Goal: Task Accomplishment & Management: Manage account settings

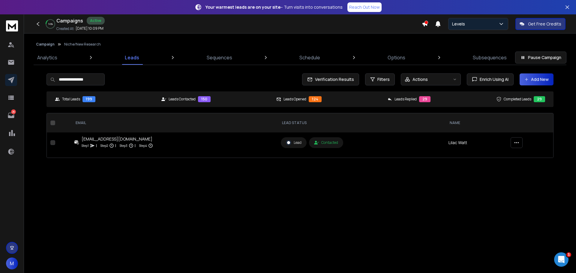
click at [483, 25] on div "Levels" at bounding box center [478, 24] width 52 height 6
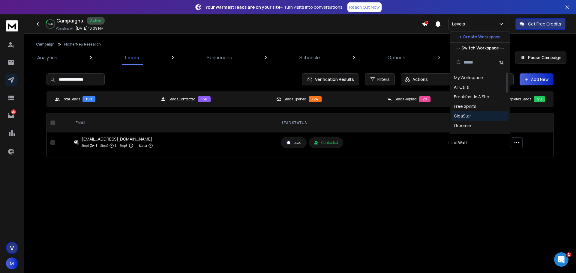
click at [475, 114] on div "GigaStar" at bounding box center [479, 116] width 57 height 10
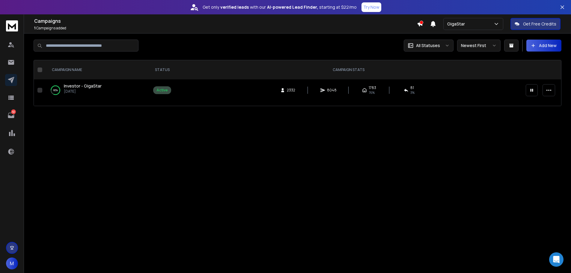
click at [203, 91] on div "2332 8048 1783 76 % 81 3 %" at bounding box center [348, 90] width 340 height 10
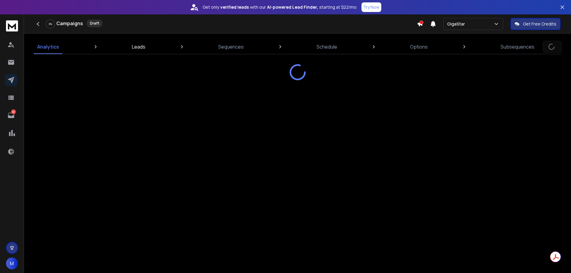
drag, startPoint x: 126, startPoint y: 48, endPoint x: 139, endPoint y: 44, distance: 12.9
click at [139, 44] on p "Leads" at bounding box center [138, 46] width 13 height 7
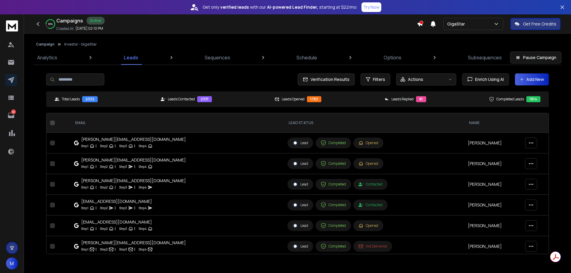
click at [536, 80] on button "Add New" at bounding box center [532, 79] width 34 height 12
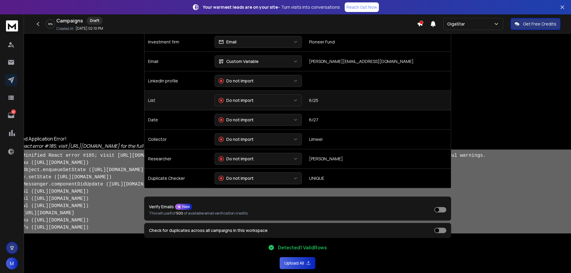
scroll to position [120, 0]
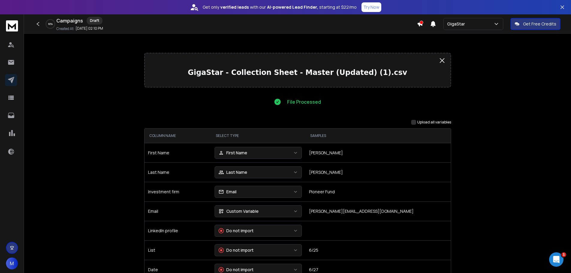
click at [139, 133] on div "GigaStar - Collection Sheet - Master (Updated) (1).csv File Processed Upload al…" at bounding box center [285, 221] width 571 height 415
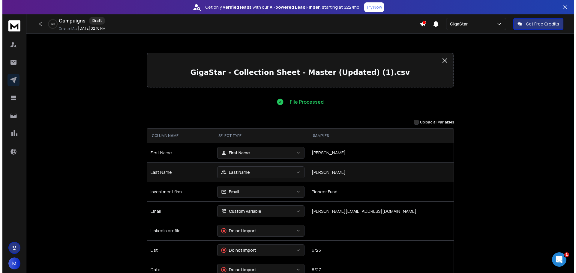
scroll to position [60, 0]
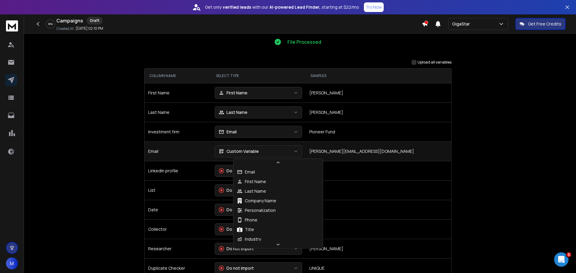
click at [259, 154] on div "Custom Variable" at bounding box center [239, 151] width 40 height 6
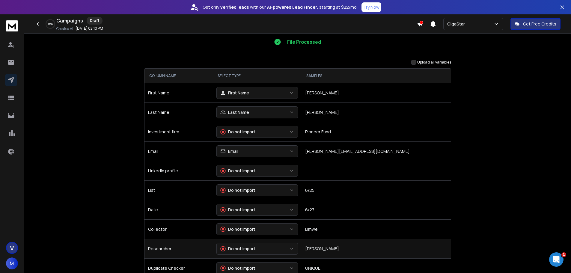
scroll to position [158, 0]
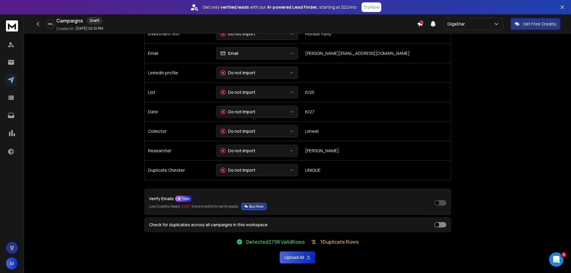
click at [306, 258] on button "Upload All" at bounding box center [298, 258] width 36 height 12
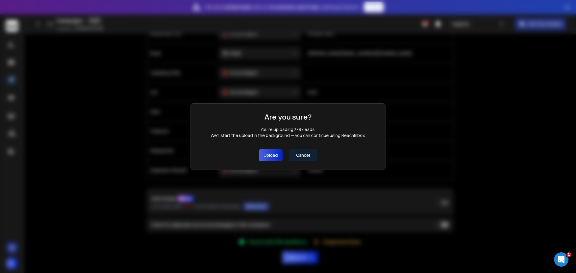
click at [273, 157] on button "Upload" at bounding box center [271, 155] width 24 height 12
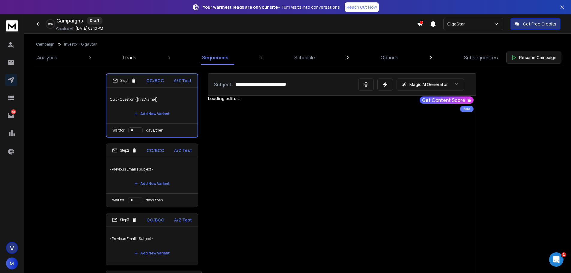
click at [136, 60] on p "Leads" at bounding box center [129, 57] width 13 height 7
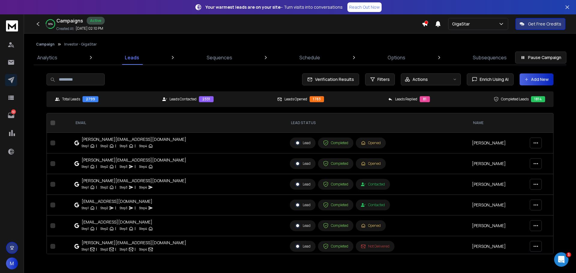
click at [91, 100] on div "2799" at bounding box center [90, 99] width 16 height 6
copy div "2799"
click at [379, 80] on span "Filters" at bounding box center [383, 79] width 12 height 6
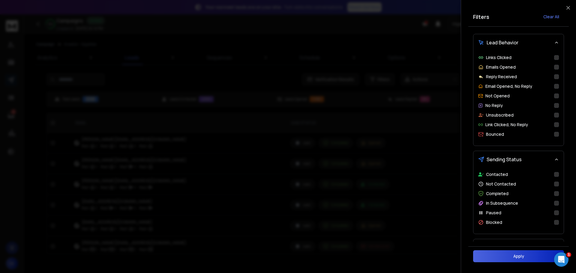
click at [554, 185] on button "Not Contacted" at bounding box center [556, 184] width 5 height 5
click at [534, 257] on button "Apply" at bounding box center [518, 256] width 91 height 12
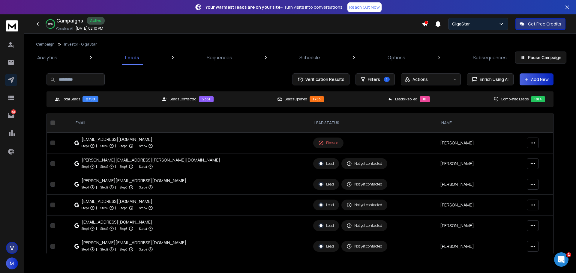
click at [482, 25] on div "GigaStar" at bounding box center [478, 24] width 52 height 6
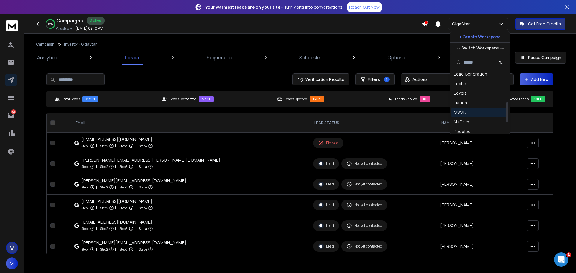
scroll to position [122, 0]
click at [483, 100] on div "Peopled" at bounding box center [479, 99] width 57 height 10
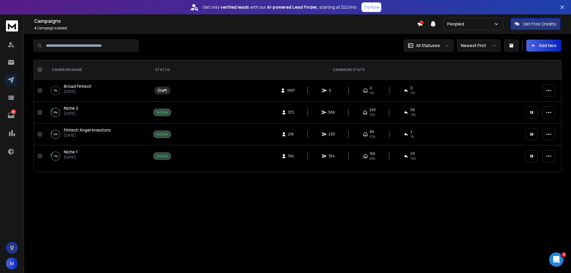
click at [247, 111] on div "372 586 265 75 % 58 17 %" at bounding box center [348, 113] width 340 height 10
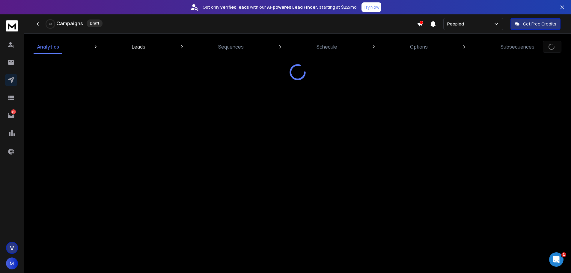
click at [138, 46] on p "Leads" at bounding box center [138, 46] width 13 height 7
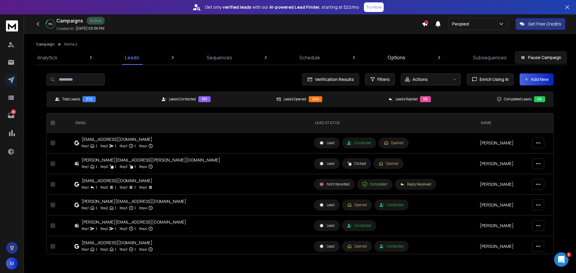
click at [394, 57] on p "Options" at bounding box center [397, 57] width 18 height 7
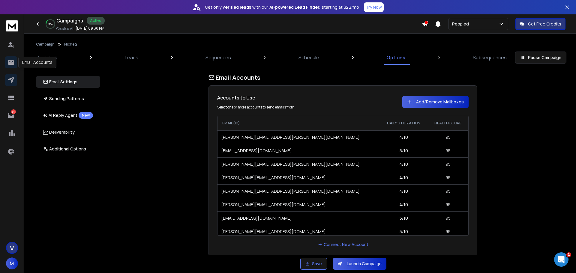
click at [7, 67] on link at bounding box center [11, 62] width 12 height 12
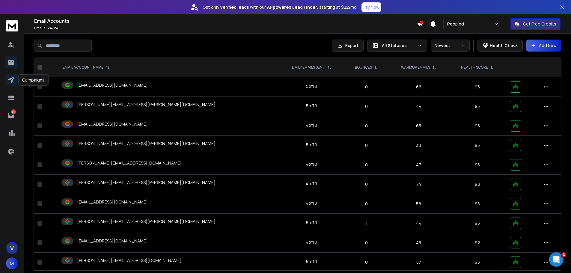
click at [13, 77] on icon at bounding box center [10, 79] width 7 height 7
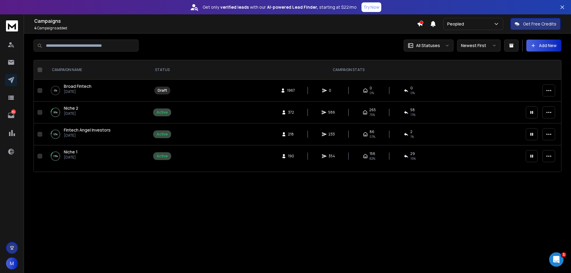
click at [202, 92] on div "1967 0 0 0% 0 0%" at bounding box center [348, 91] width 340 height 10
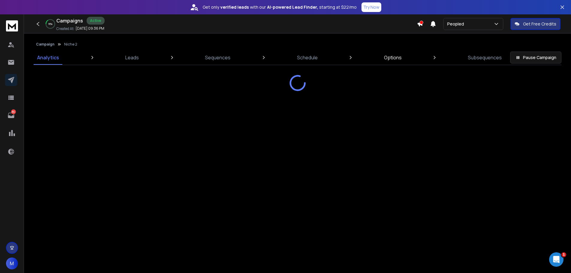
click at [390, 60] on p "Options" at bounding box center [393, 57] width 18 height 7
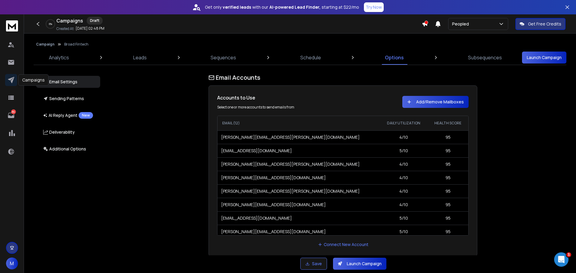
click at [9, 79] on icon at bounding box center [11, 80] width 6 height 6
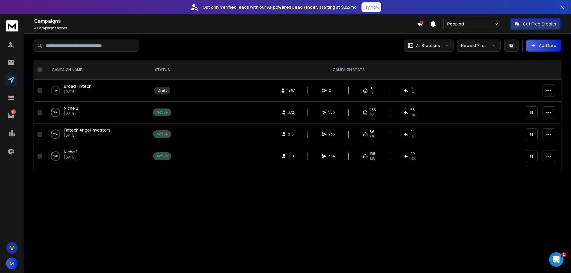
click at [257, 93] on div "1967 0 0 0% 0 0%" at bounding box center [348, 91] width 340 height 10
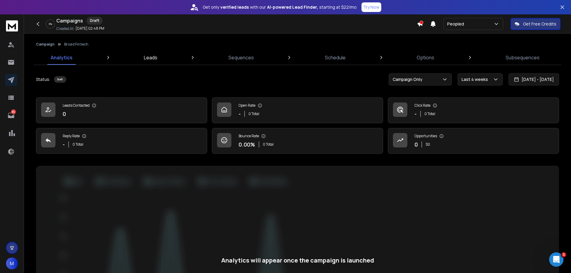
click at [149, 59] on p "Leads" at bounding box center [150, 57] width 13 height 7
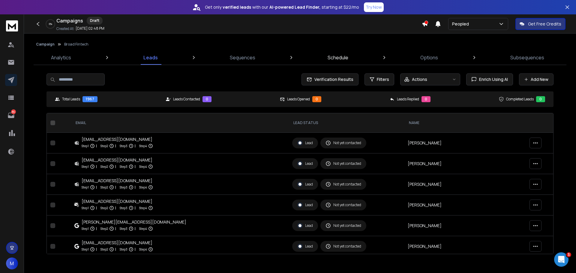
click at [342, 59] on p "Schedule" at bounding box center [338, 57] width 21 height 7
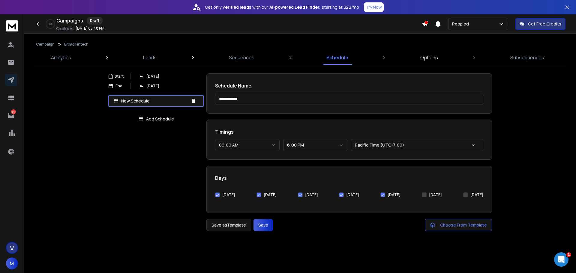
click at [424, 60] on p "Options" at bounding box center [429, 57] width 18 height 7
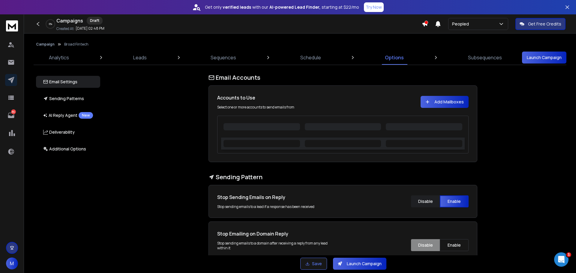
click at [542, 58] on button "Launch Campaign" at bounding box center [544, 58] width 44 height 12
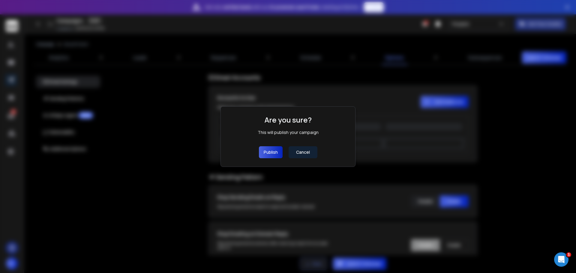
click at [268, 151] on button "Publish" at bounding box center [271, 152] width 24 height 12
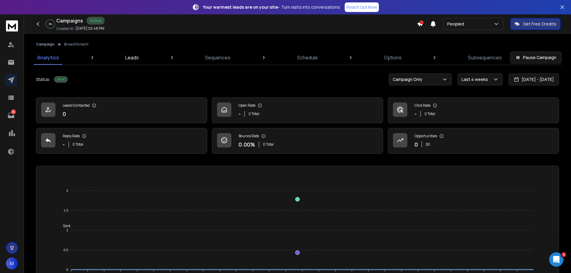
click at [130, 59] on p "Leads" at bounding box center [131, 57] width 13 height 7
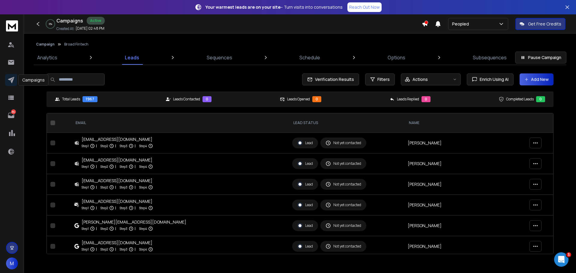
click at [10, 79] on icon at bounding box center [11, 80] width 6 height 6
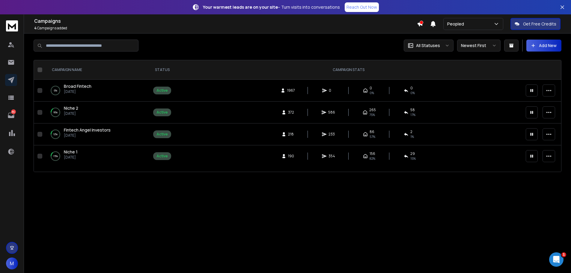
click at [231, 160] on div "190 354 156 82 % 29 15 %" at bounding box center [348, 156] width 340 height 10
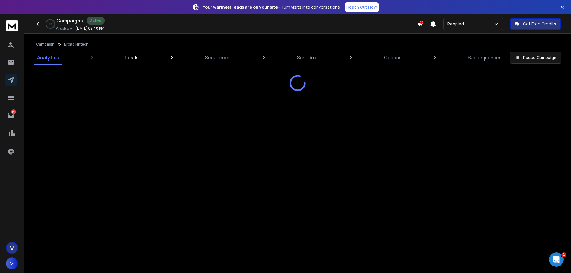
click at [133, 61] on link "Leads" at bounding box center [132, 57] width 21 height 14
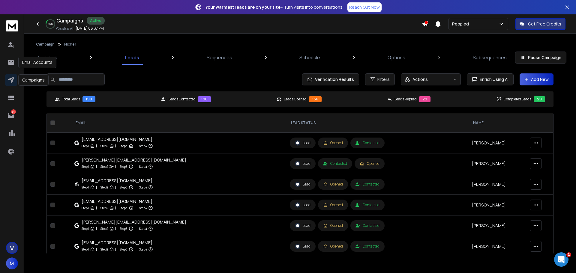
click at [10, 79] on icon at bounding box center [11, 80] width 6 height 6
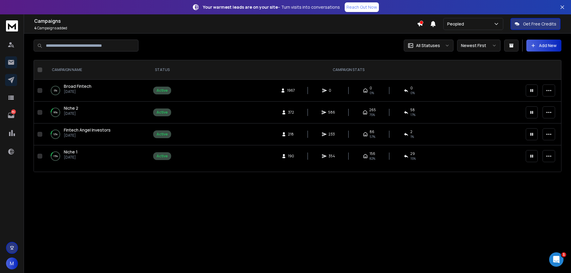
click at [10, 63] on icon at bounding box center [11, 62] width 6 height 5
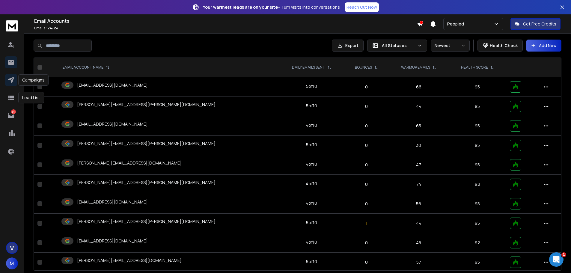
click at [12, 79] on icon at bounding box center [11, 80] width 6 height 6
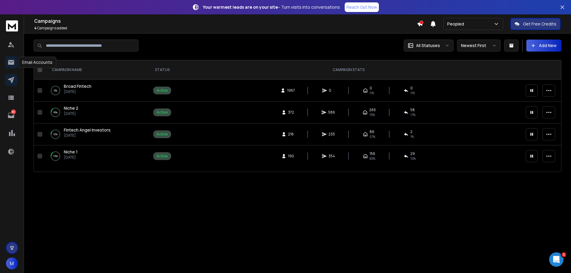
click at [11, 59] on icon at bounding box center [10, 62] width 7 height 7
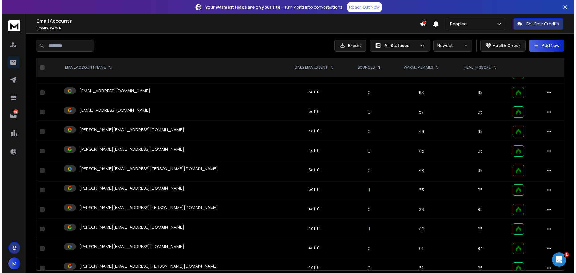
scroll to position [129, 0]
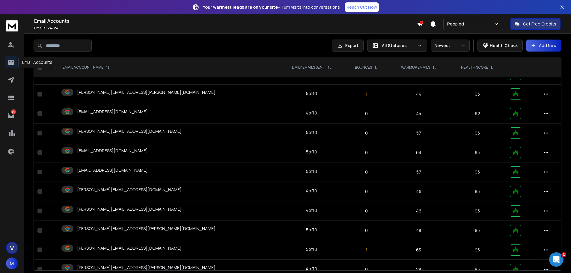
click at [8, 63] on icon at bounding box center [11, 62] width 6 height 5
click at [474, 22] on div "Peopled" at bounding box center [474, 24] width 52 height 6
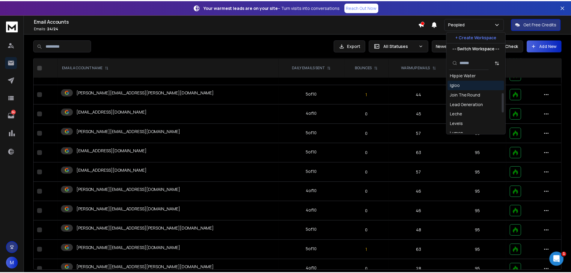
scroll to position [30, 0]
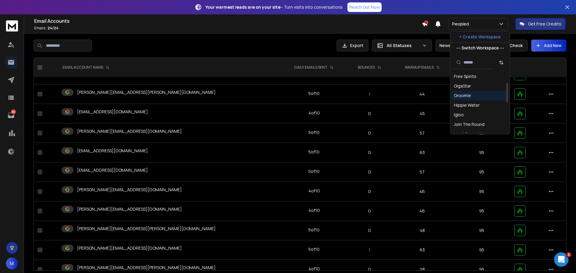
click at [477, 96] on div "Groomie" at bounding box center [479, 96] width 57 height 10
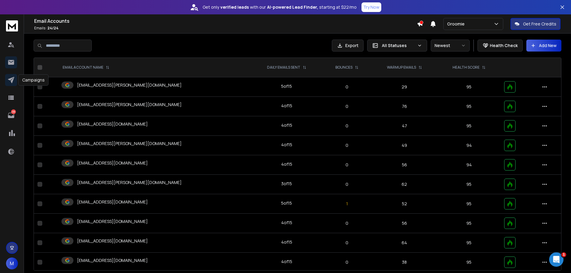
click at [11, 82] on icon at bounding box center [10, 79] width 7 height 7
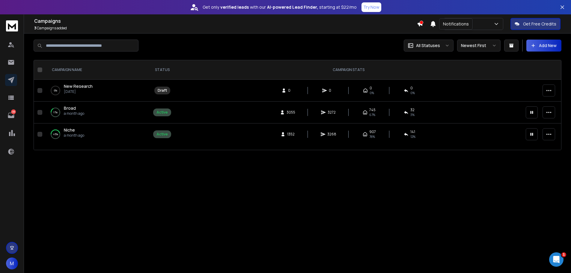
click at [472, 25] on div "Notifications" at bounding box center [456, 23] width 34 height 11
click at [479, 25] on div "Groomie" at bounding box center [474, 24] width 52 height 6
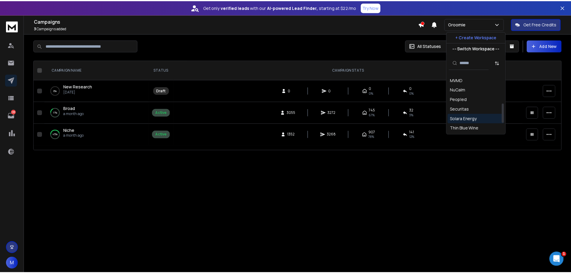
scroll to position [92, 0]
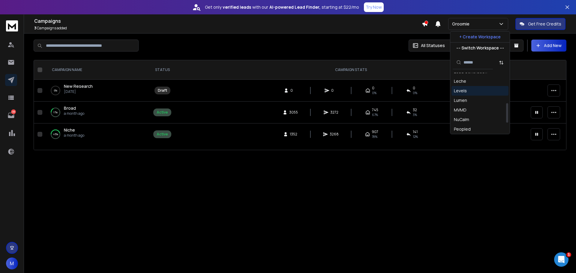
click at [475, 88] on div "Levels" at bounding box center [479, 91] width 57 height 10
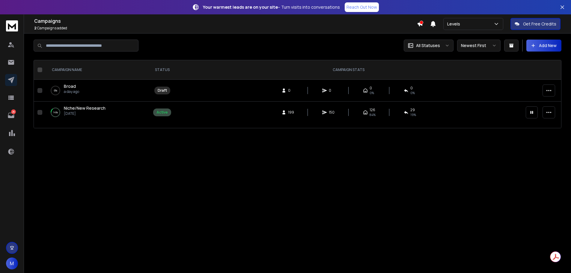
click at [95, 112] on p "[DATE]" at bounding box center [85, 113] width 42 height 5
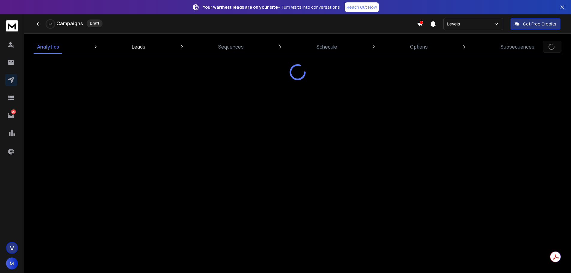
click at [139, 47] on p "Leads" at bounding box center [138, 46] width 13 height 7
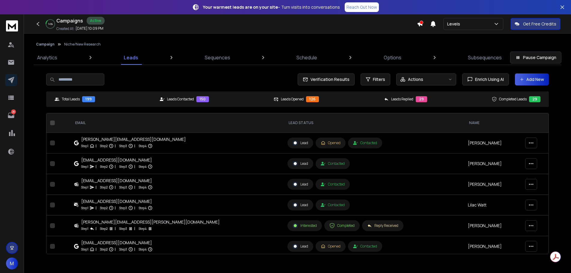
click at [84, 80] on input at bounding box center [75, 79] width 58 height 12
paste input "**********"
type input "**********"
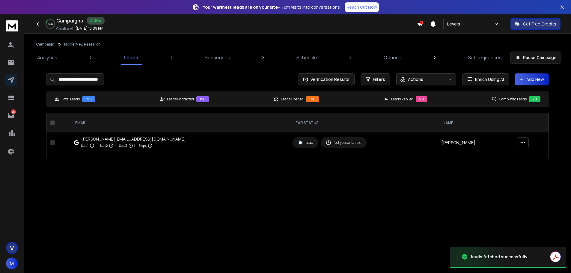
click at [520, 143] on icon "button" at bounding box center [522, 142] width 5 height 5
click at [508, 157] on p "Delete Lead" at bounding box center [512, 156] width 25 height 6
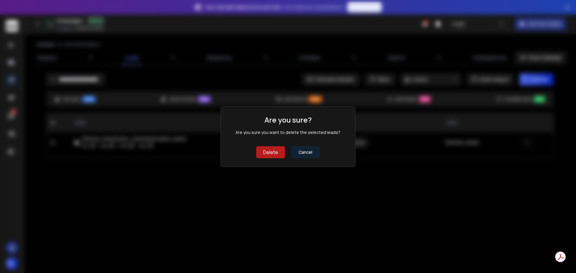
click at [268, 150] on button "Delete" at bounding box center [270, 152] width 29 height 12
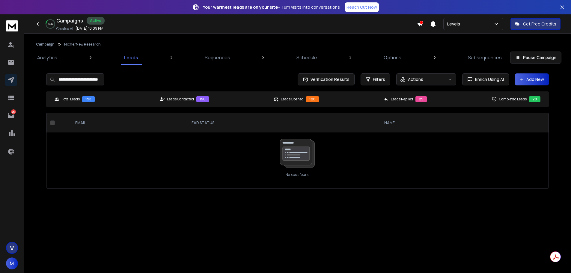
click at [91, 79] on input "**********" at bounding box center [75, 79] width 58 height 12
paste input
type input "**********"
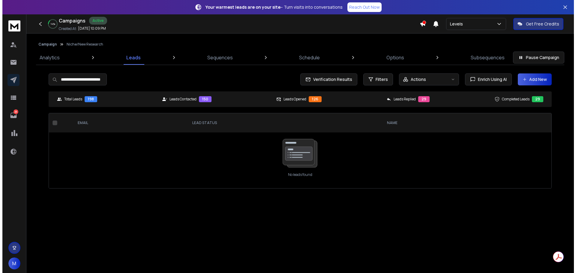
scroll to position [0, 10]
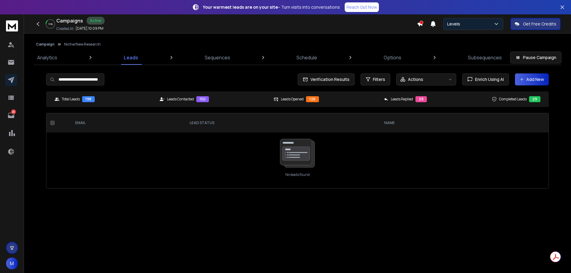
click at [475, 26] on div "Levels" at bounding box center [474, 24] width 52 height 6
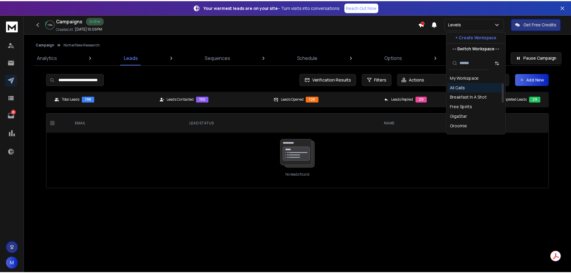
scroll to position [30, 0]
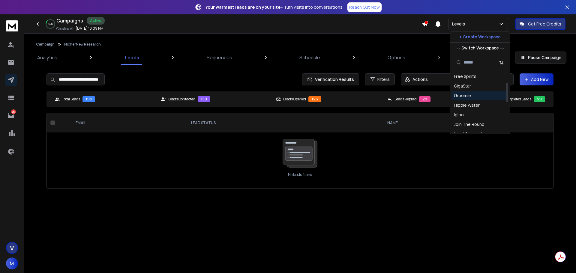
click at [477, 94] on div "Groomie" at bounding box center [479, 96] width 57 height 10
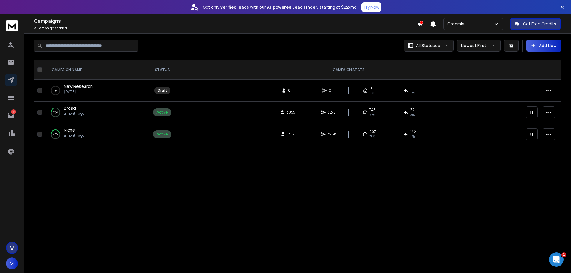
click at [202, 133] on div "1352 3268 907 78 % 142 12 %" at bounding box center [348, 135] width 340 height 10
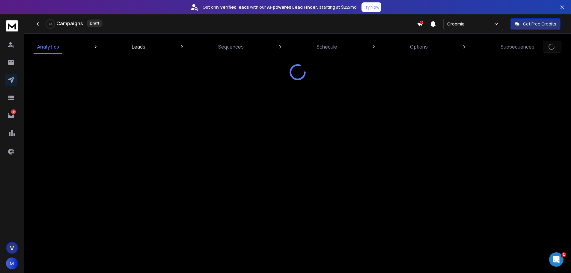
click at [140, 49] on p "Leads" at bounding box center [138, 46] width 13 height 7
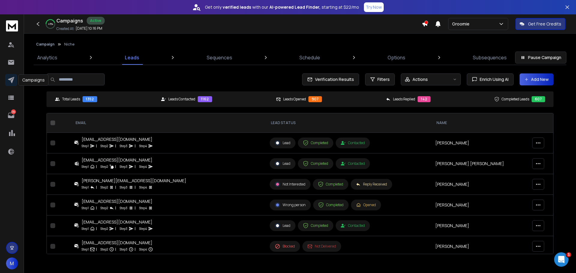
click at [9, 68] on div at bounding box center [12, 63] width 14 height 14
click at [11, 65] on icon at bounding box center [10, 62] width 7 height 7
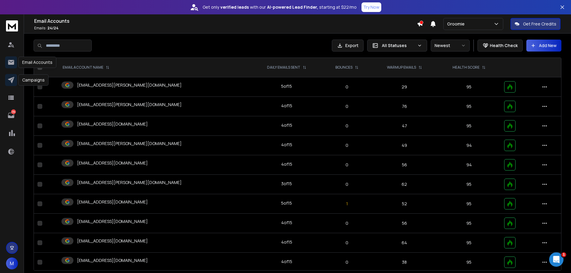
click at [11, 82] on icon at bounding box center [11, 80] width 6 height 6
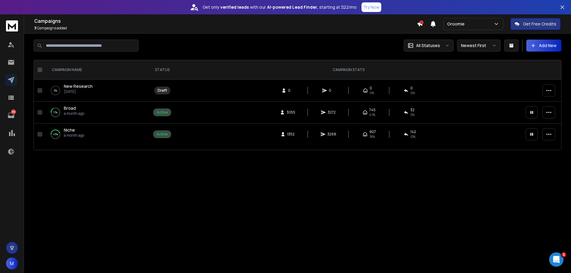
click at [214, 91] on div "0 0 0 0% 0 0%" at bounding box center [348, 91] width 340 height 10
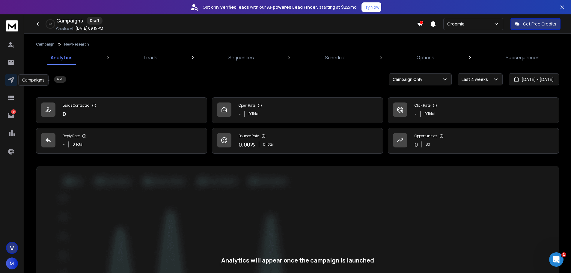
click at [12, 79] on icon at bounding box center [10, 79] width 7 height 7
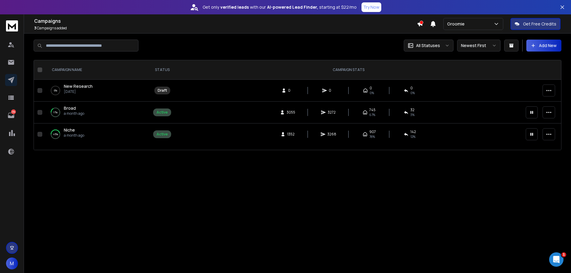
click at [217, 116] on div "3055 3272 745 67 % 32 3 %" at bounding box center [348, 113] width 340 height 10
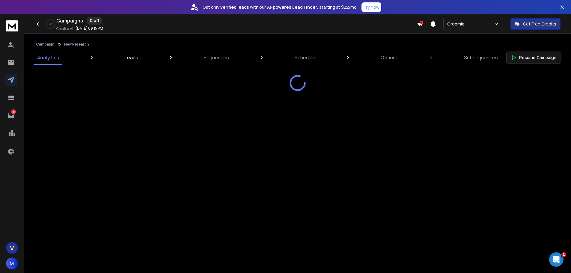
click at [130, 58] on p "Leads" at bounding box center [131, 57] width 13 height 7
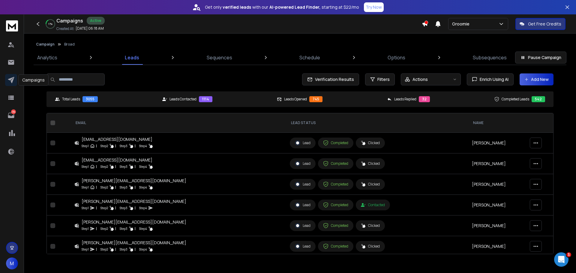
click at [11, 79] on icon at bounding box center [11, 80] width 6 height 6
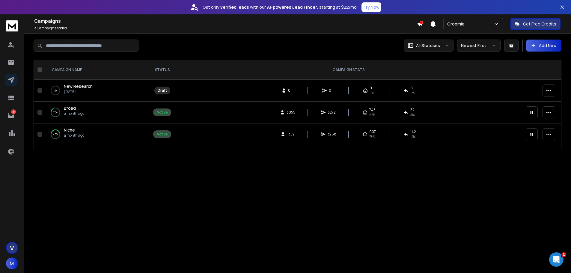
click at [227, 89] on div "0 0 0 0% 0 0%" at bounding box center [348, 91] width 340 height 10
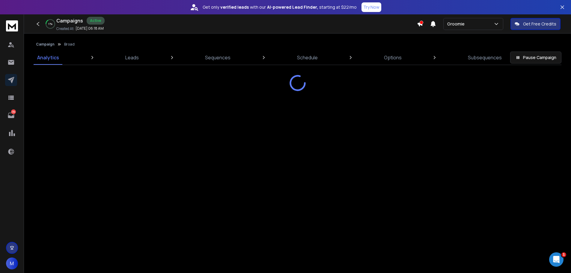
click at [145, 58] on div "Analytics Leads Sequences Schedule Options Subsequences" at bounding box center [270, 57] width 472 height 14
click at [135, 59] on p "Leads" at bounding box center [131, 57] width 13 height 7
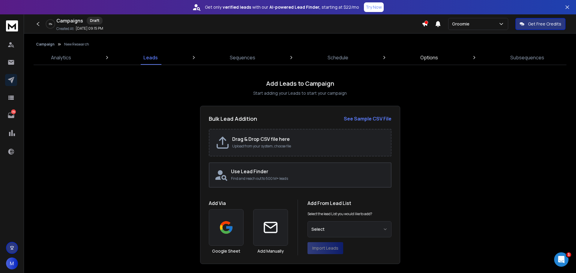
click at [427, 57] on p "Options" at bounding box center [429, 57] width 18 height 7
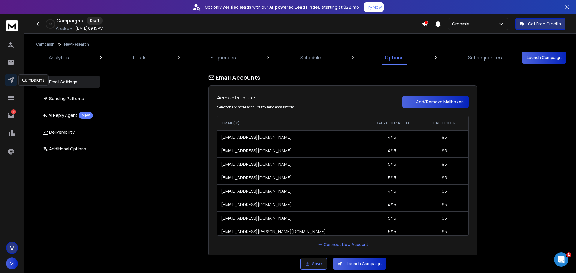
click at [8, 82] on icon at bounding box center [10, 79] width 7 height 7
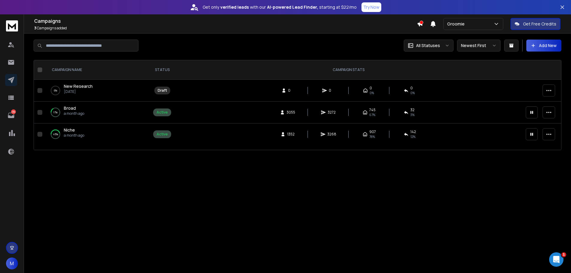
click at [224, 109] on div "3055 3272 745 67 % 32 3 %" at bounding box center [348, 113] width 340 height 10
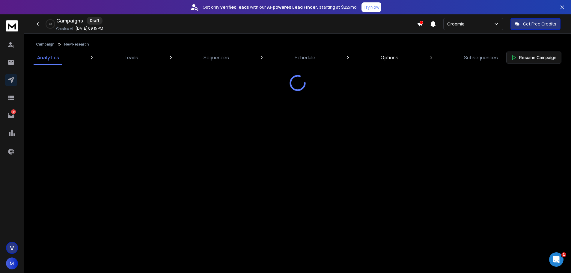
click at [379, 56] on link "Options" at bounding box center [389, 57] width 25 height 14
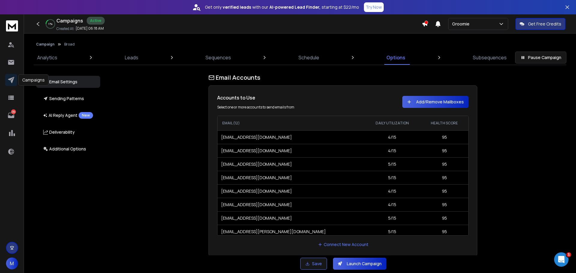
click at [11, 79] on icon at bounding box center [11, 80] width 6 height 6
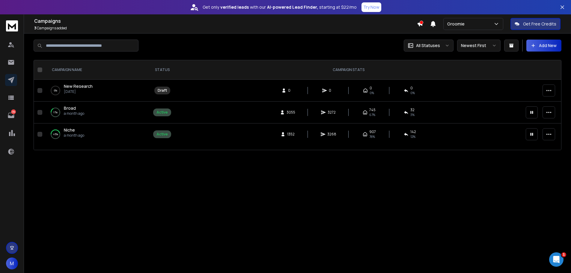
click at [544, 90] on button "button" at bounding box center [549, 91] width 13 height 12
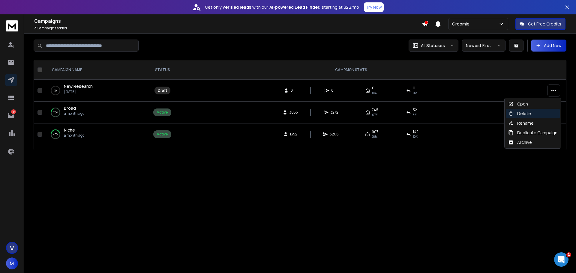
click at [525, 113] on div "Delete" at bounding box center [519, 114] width 23 height 6
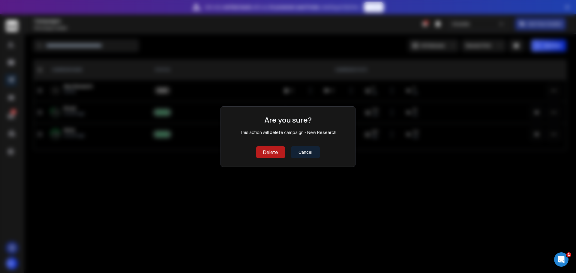
click at [273, 154] on button "Delete" at bounding box center [270, 152] width 29 height 12
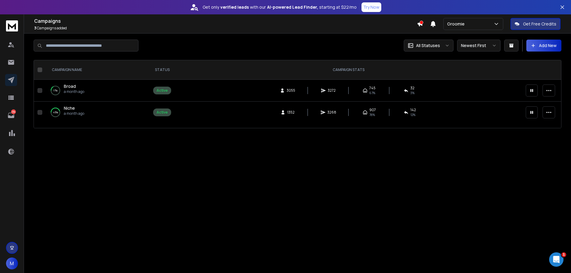
click at [547, 114] on icon "button" at bounding box center [549, 112] width 6 height 6
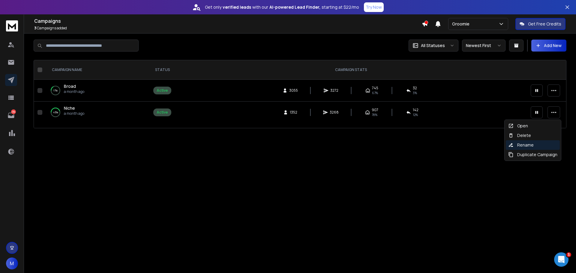
click at [528, 145] on div "Rename" at bounding box center [520, 145] width 25 height 6
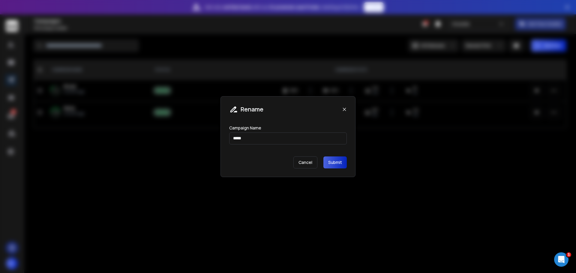
click at [273, 139] on input "*****" at bounding box center [288, 139] width 118 height 12
type input "**********"
click at [343, 162] on button "Submit" at bounding box center [334, 163] width 23 height 12
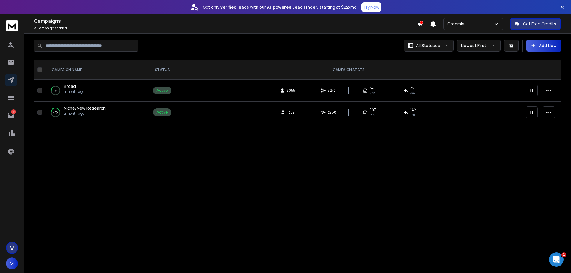
click at [228, 113] on div "1352 3268 907 78 % 142 12 %" at bounding box center [348, 113] width 340 height 10
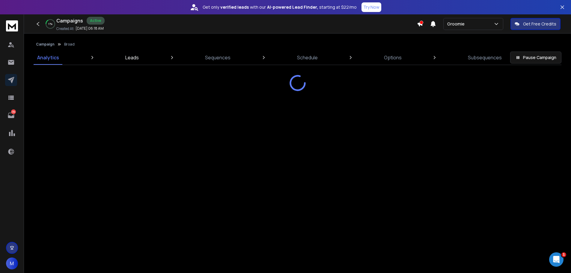
click at [131, 57] on p "Leads" at bounding box center [131, 57] width 13 height 7
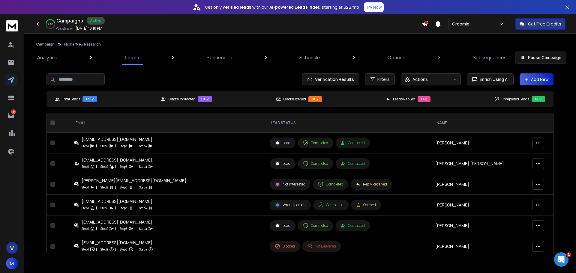
click at [535, 77] on button "Add New" at bounding box center [537, 79] width 34 height 12
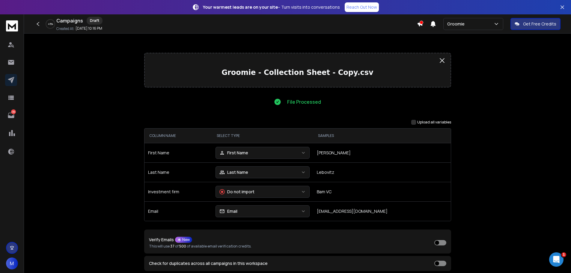
click at [127, 116] on div "Groomie - Collection Sheet - Copy.csv File Processed Upload all variables COLUM…" at bounding box center [285, 163] width 571 height 298
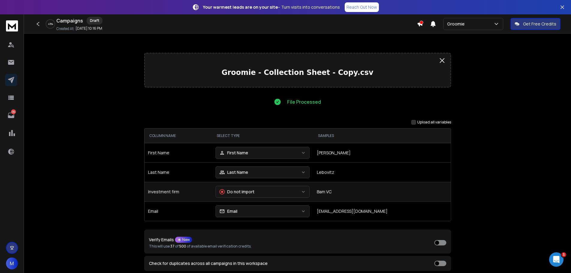
scroll to position [39, 0]
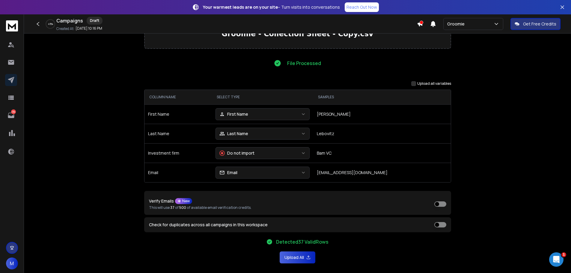
click at [299, 257] on button "Upload All" at bounding box center [298, 258] width 36 height 12
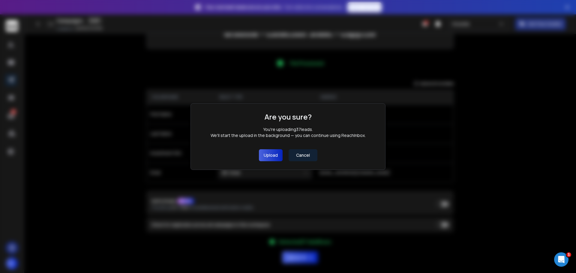
click at [272, 156] on button "Upload" at bounding box center [271, 155] width 24 height 12
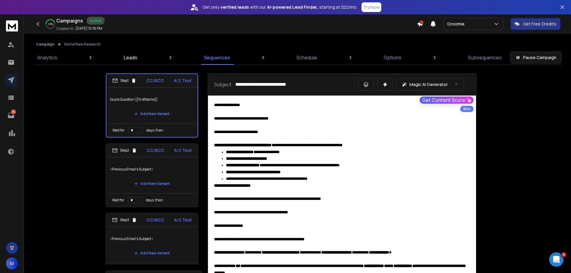
click at [135, 60] on p "Leads" at bounding box center [130, 57] width 13 height 7
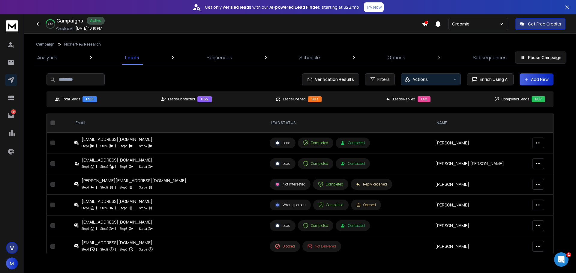
click at [436, 81] on div "Actions" at bounding box center [428, 79] width 46 height 6
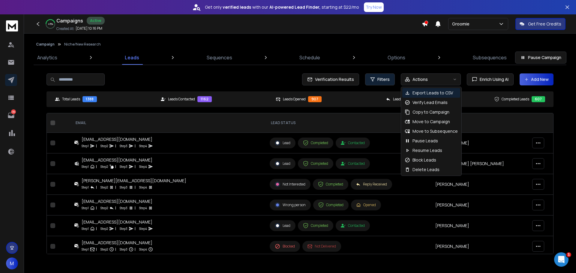
click at [382, 77] on span "Filters" at bounding box center [383, 79] width 12 height 6
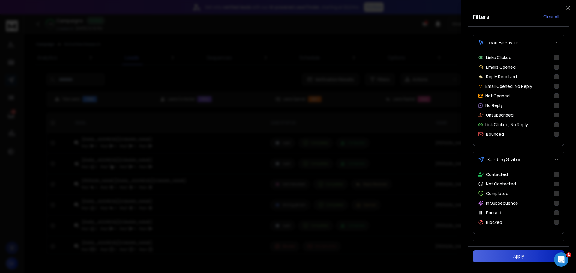
click at [534, 185] on div "Not Contacted" at bounding box center [518, 184] width 81 height 6
click at [554, 184] on button "Not Contacted" at bounding box center [556, 184] width 5 height 5
click at [527, 258] on button "Apply" at bounding box center [518, 256] width 91 height 12
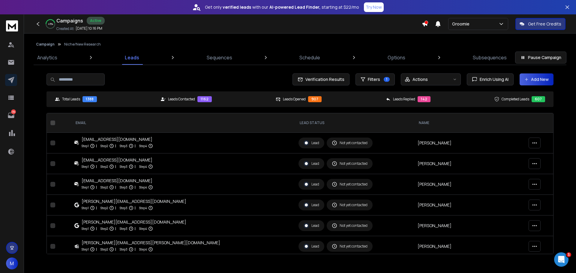
click at [89, 99] on div "1388" at bounding box center [89, 99] width 14 height 6
copy div "1388"
click at [473, 23] on div "Notifications" at bounding box center [461, 23] width 34 height 11
click at [489, 23] on div "Groomie" at bounding box center [478, 24] width 52 height 6
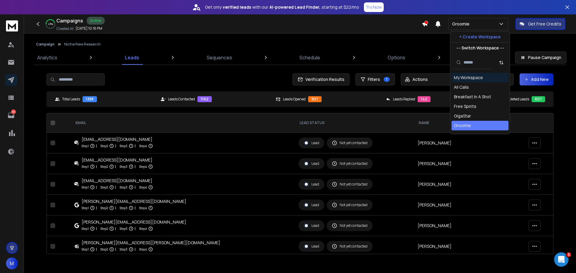
scroll to position [90, 0]
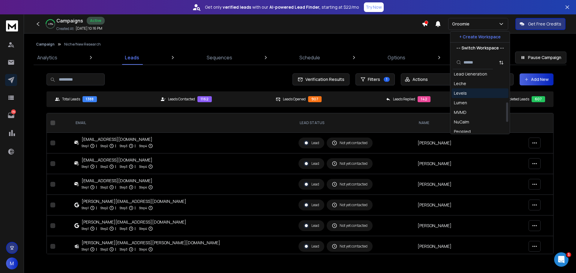
click at [487, 94] on div "Levels" at bounding box center [479, 93] width 57 height 10
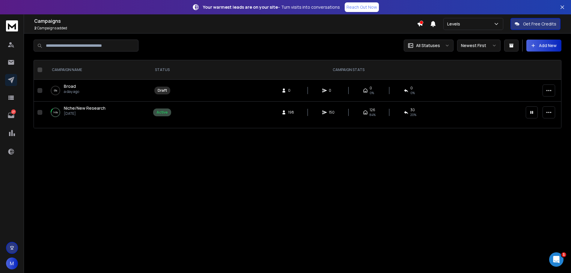
click at [213, 114] on div "198 150 126 84 % 30 20 %" at bounding box center [348, 113] width 340 height 10
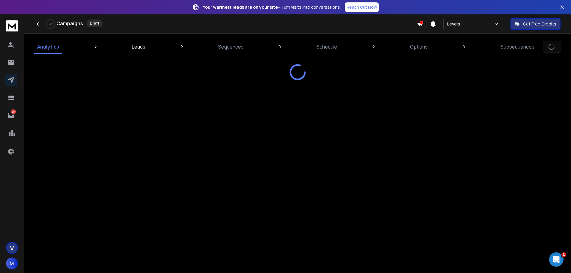
click at [130, 50] on link "Leads" at bounding box center [138, 47] width 21 height 14
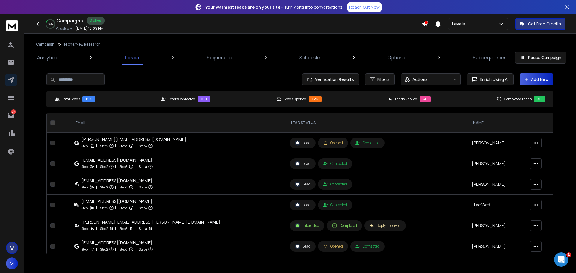
click at [539, 82] on button "Add New" at bounding box center [537, 79] width 34 height 12
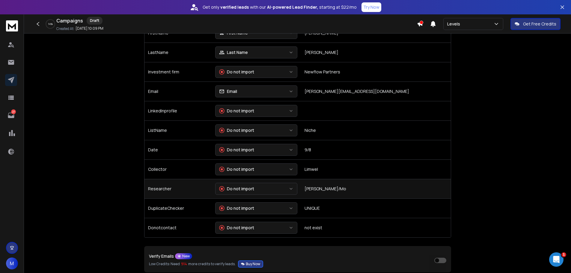
scroll to position [178, 0]
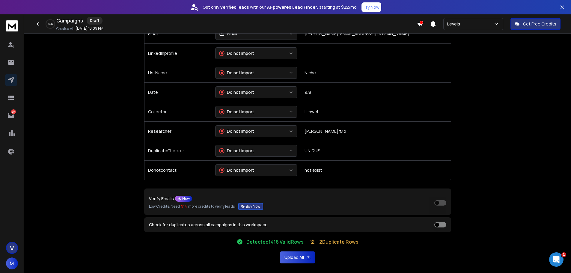
click at [304, 258] on button "Upload All" at bounding box center [298, 258] width 36 height 12
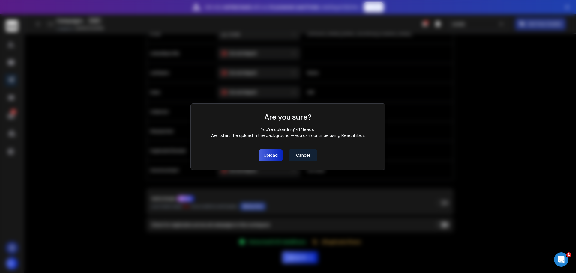
click at [271, 159] on button "Upload" at bounding box center [271, 155] width 24 height 12
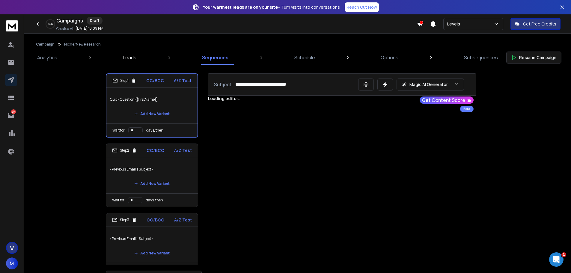
click at [131, 58] on p "Leads" at bounding box center [129, 57] width 13 height 7
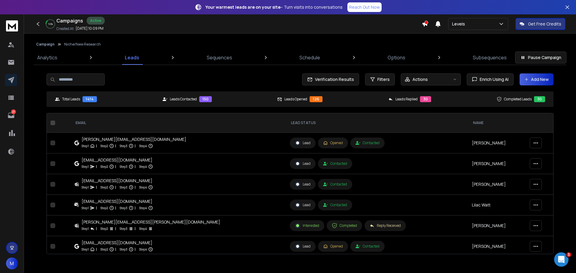
click at [89, 100] on div "1414" at bounding box center [89, 99] width 14 height 6
copy div "1414"
click at [414, 82] on p "Actions" at bounding box center [419, 79] width 15 height 6
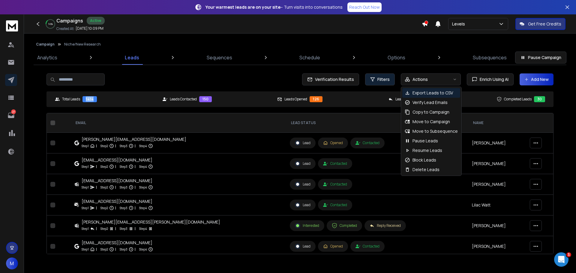
click at [386, 75] on button "Filters" at bounding box center [380, 79] width 30 height 12
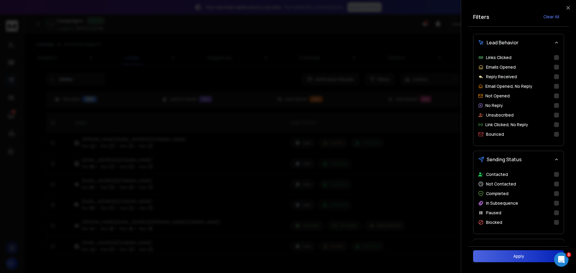
scroll to position [60, 0]
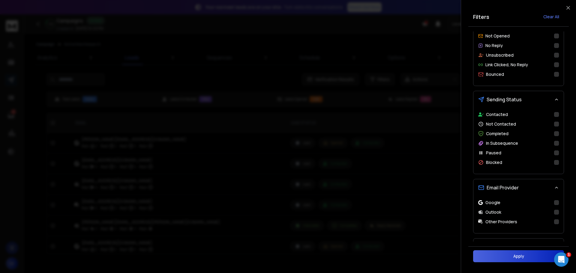
click at [537, 125] on div "Not Contacted" at bounding box center [518, 124] width 81 height 6
click at [554, 124] on button "Not Contacted" at bounding box center [556, 124] width 5 height 5
click at [527, 260] on button "Apply" at bounding box center [518, 256] width 91 height 12
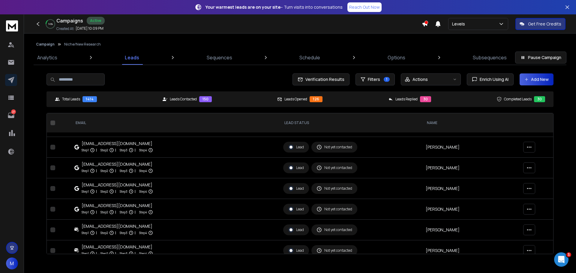
scroll to position [150, 0]
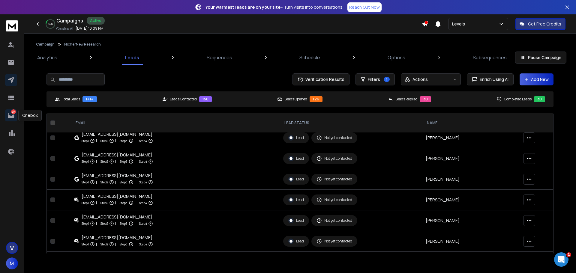
click at [12, 113] on p "27" at bounding box center [13, 111] width 5 height 5
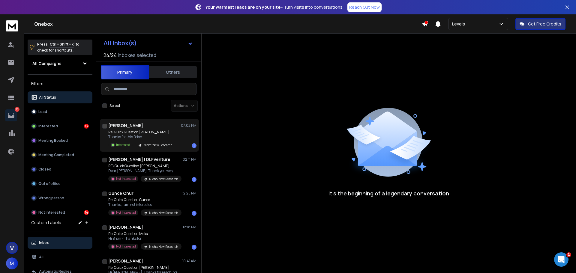
click at [160, 132] on p "Re: Quick Question [PERSON_NAME]" at bounding box center [141, 132] width 67 height 5
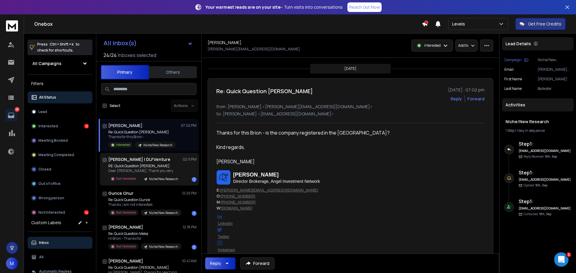
click at [158, 169] on p "Dear [PERSON_NAME], Thank you very" at bounding box center [144, 171] width 72 height 5
